Goal: Task Accomplishment & Management: Manage account settings

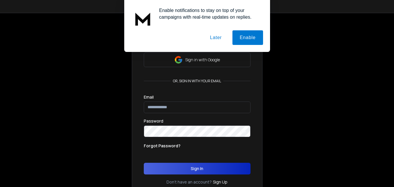
click at [218, 39] on button "Later" at bounding box center [216, 37] width 26 height 15
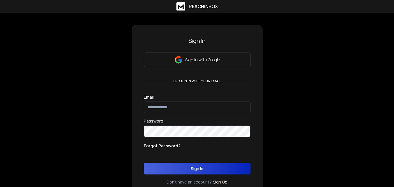
paste input "**********"
click at [179, 105] on input "**********" at bounding box center [197, 108] width 107 height 12
type input "**********"
click at [144, 163] on button "Sign In" at bounding box center [197, 169] width 107 height 12
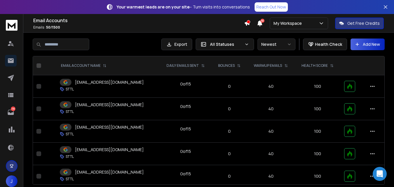
click at [364, 40] on button "Add New" at bounding box center [368, 45] width 34 height 12
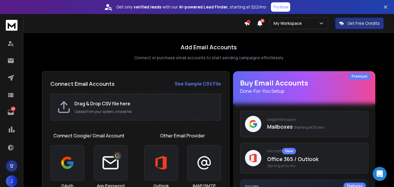
click at [66, 153] on div at bounding box center [67, 163] width 34 height 36
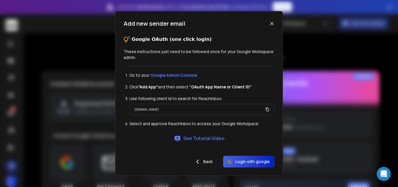
click at [245, 158] on button "Login with google" at bounding box center [248, 162] width 51 height 12
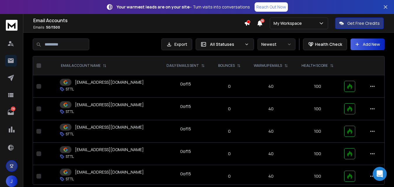
click at [366, 46] on button "Add New" at bounding box center [368, 45] width 34 height 12
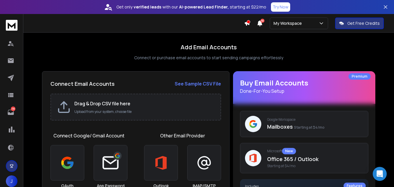
click at [71, 160] on icon at bounding box center [67, 163] width 15 height 18
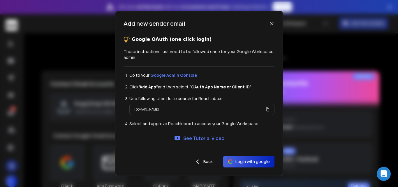
click at [254, 164] on button "Login with google" at bounding box center [248, 162] width 51 height 12
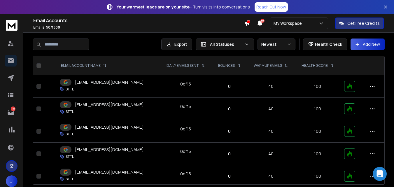
click at [361, 43] on button "Add New" at bounding box center [368, 45] width 34 height 12
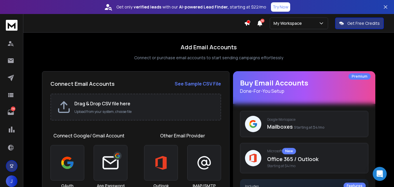
click at [73, 166] on icon at bounding box center [67, 163] width 15 height 18
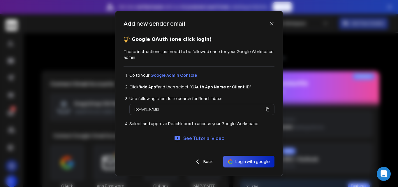
click at [252, 165] on button "Login with google" at bounding box center [248, 162] width 51 height 12
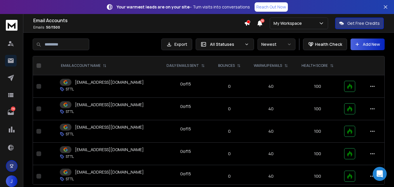
click at [372, 48] on button "Add New" at bounding box center [368, 45] width 34 height 12
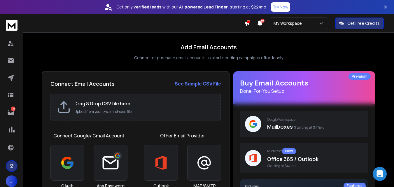
click at [73, 152] on div at bounding box center [67, 163] width 34 height 36
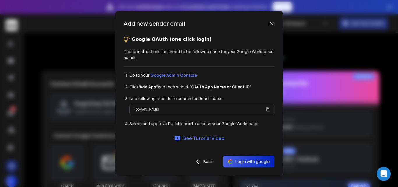
click at [246, 160] on button "Login with google" at bounding box center [248, 162] width 51 height 12
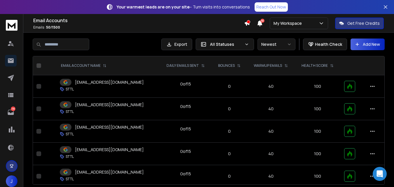
click at [361, 44] on button "Add New" at bounding box center [368, 45] width 34 height 12
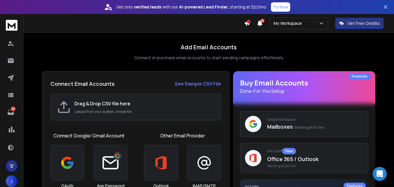
click at [79, 162] on div at bounding box center [67, 163] width 34 height 36
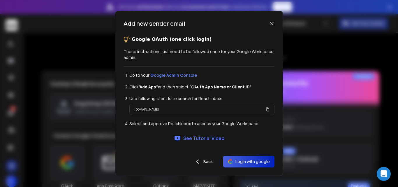
click at [248, 163] on button "Login with google" at bounding box center [248, 162] width 51 height 12
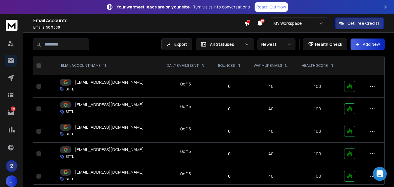
click at [368, 45] on button "Add New" at bounding box center [368, 45] width 34 height 12
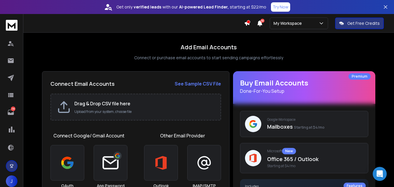
click at [59, 163] on div at bounding box center [67, 163] width 34 height 36
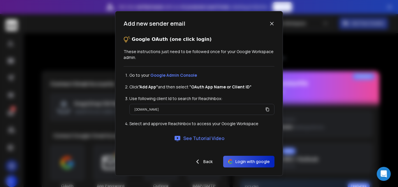
click at [234, 164] on button "Login with google" at bounding box center [248, 162] width 51 height 12
